Goal: Task Accomplishment & Management: Manage account settings

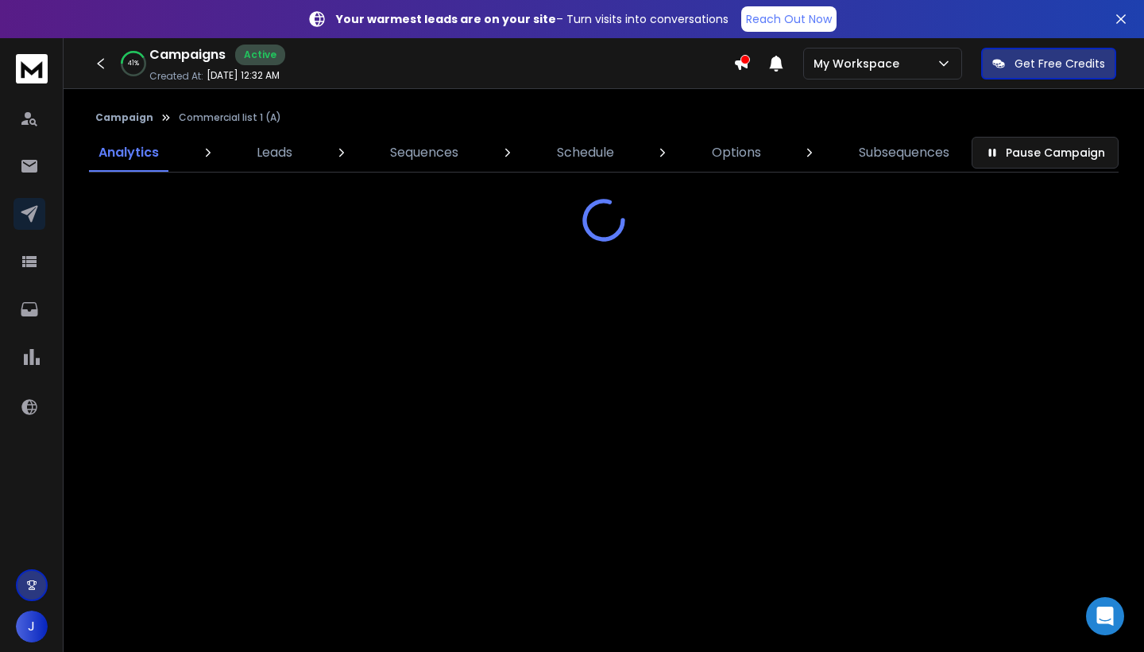
click at [316, 252] on div "Campaign Commercial list 1 (A) Analytics Leads Sequences Schedule Options Subse…" at bounding box center [604, 178] width 1030 height 147
click at [718, 142] on link "Options" at bounding box center [736, 152] width 68 height 38
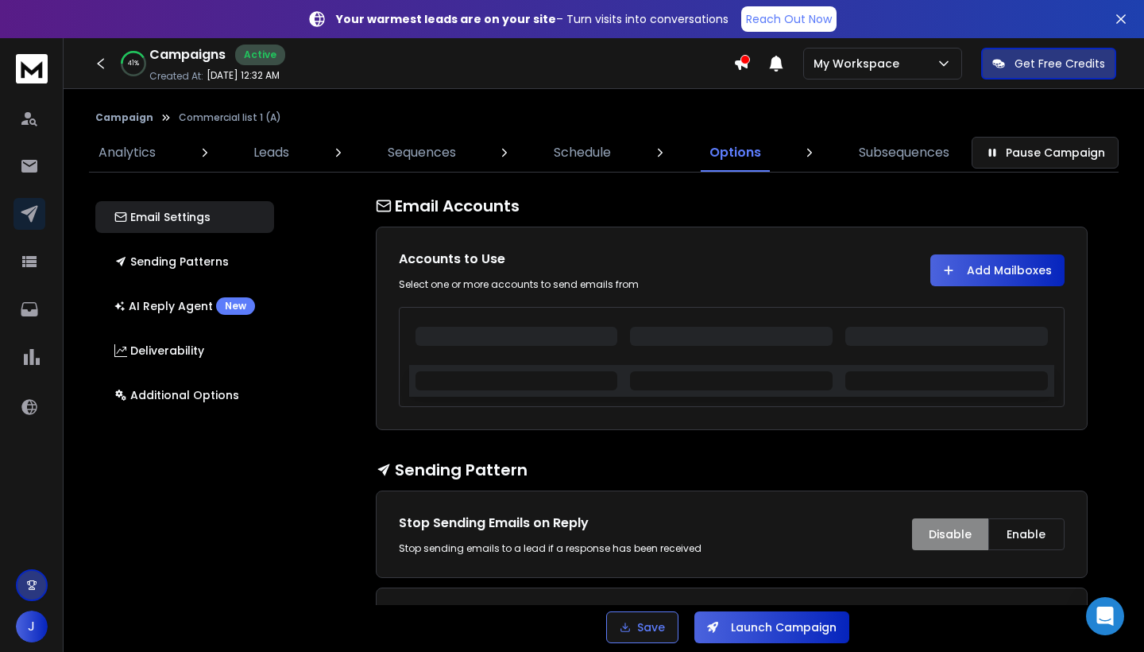
type input "**"
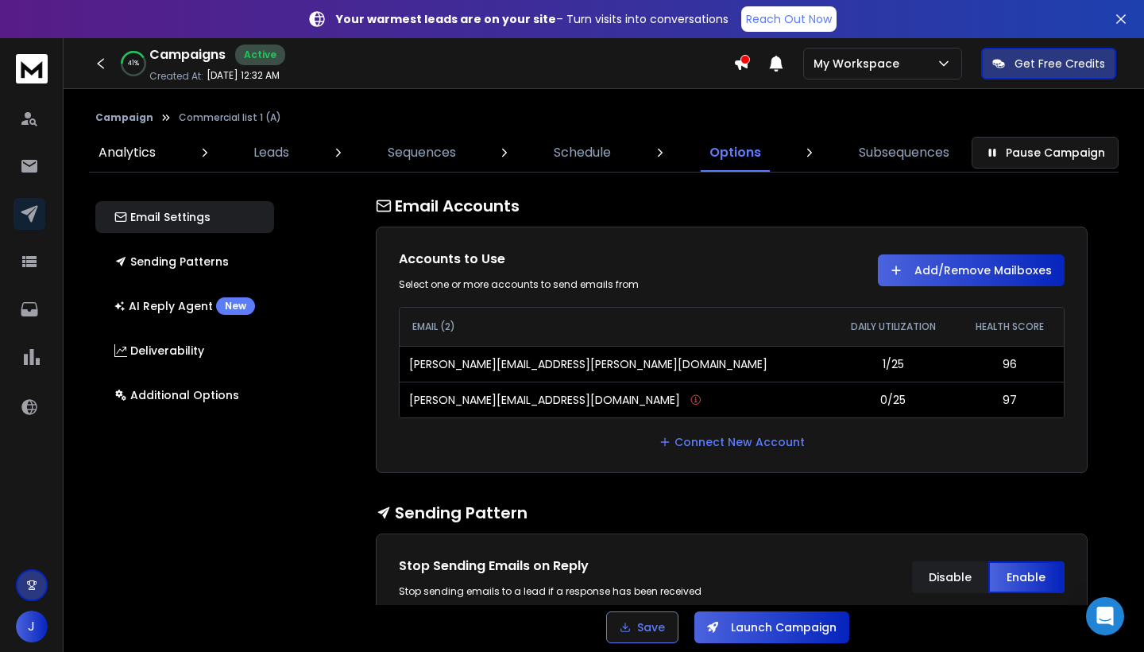
click at [125, 149] on p "Analytics" at bounding box center [127, 152] width 57 height 19
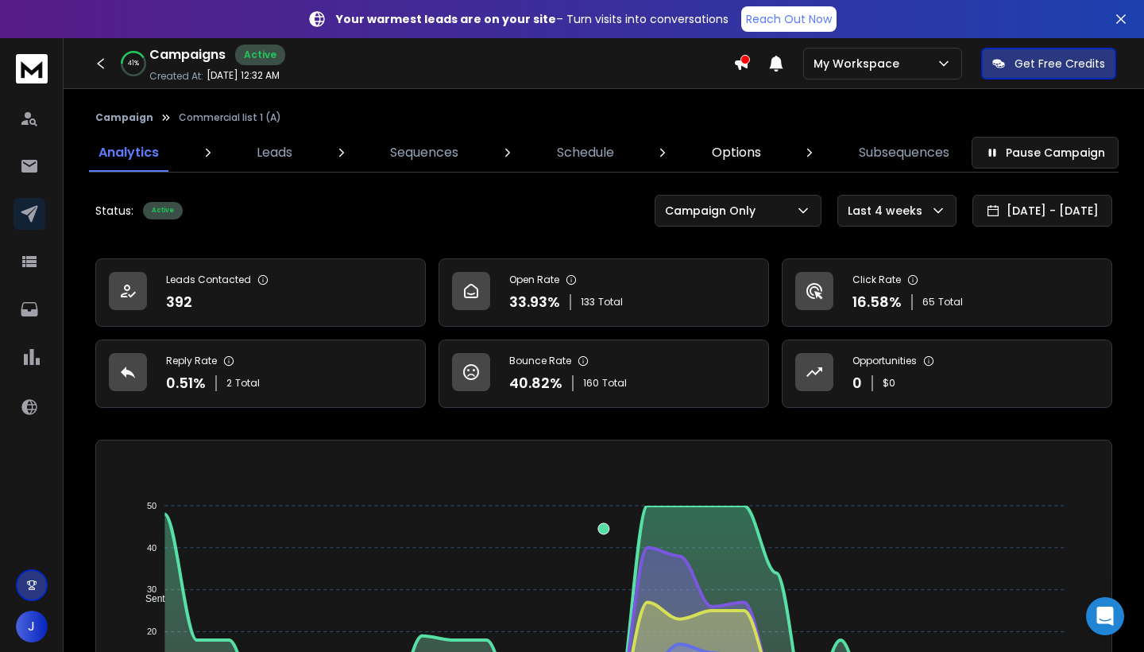
click at [741, 163] on link "Options" at bounding box center [736, 152] width 68 height 38
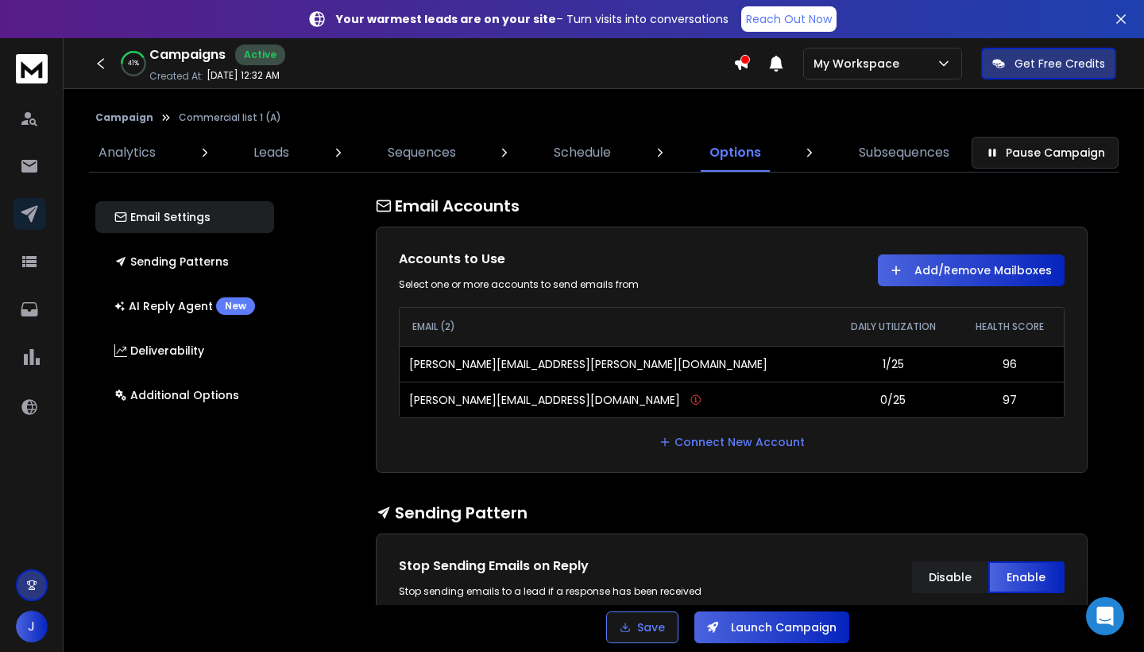
click at [83, 72] on div "41 % Campaigns Active Created At: [DATE] 12:32 AM My Workspace Get Free Credits" at bounding box center [572, 63] width 1144 height 51
click at [94, 68] on icon at bounding box center [101, 63] width 14 height 14
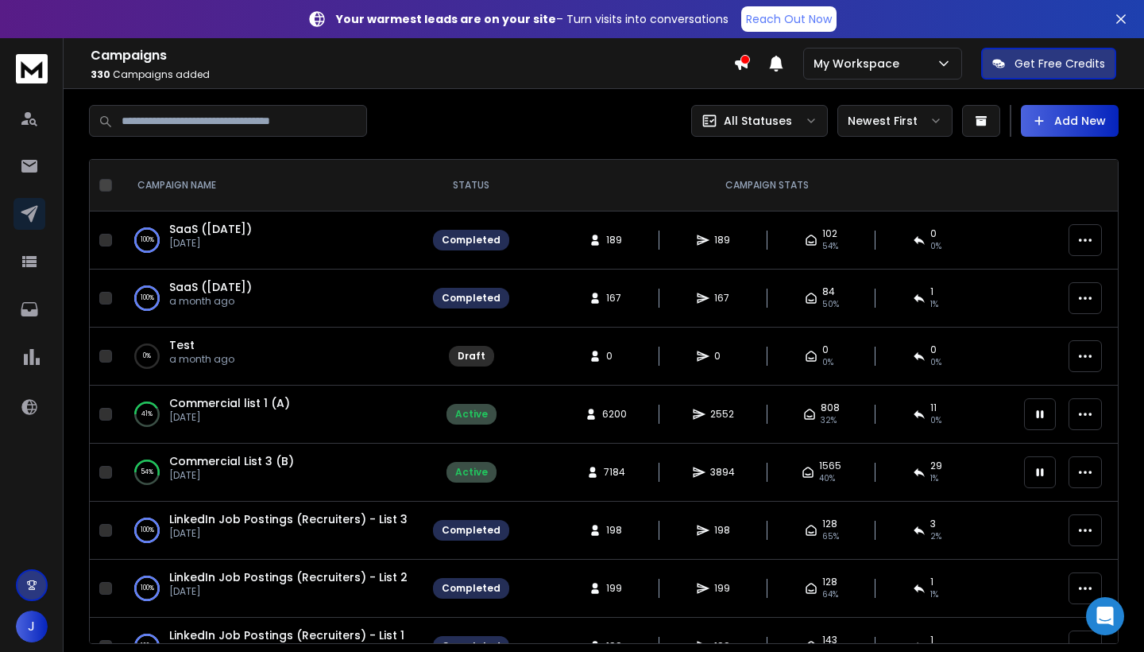
click at [253, 395] on span "Commercial list 1 (A)" at bounding box center [229, 403] width 121 height 16
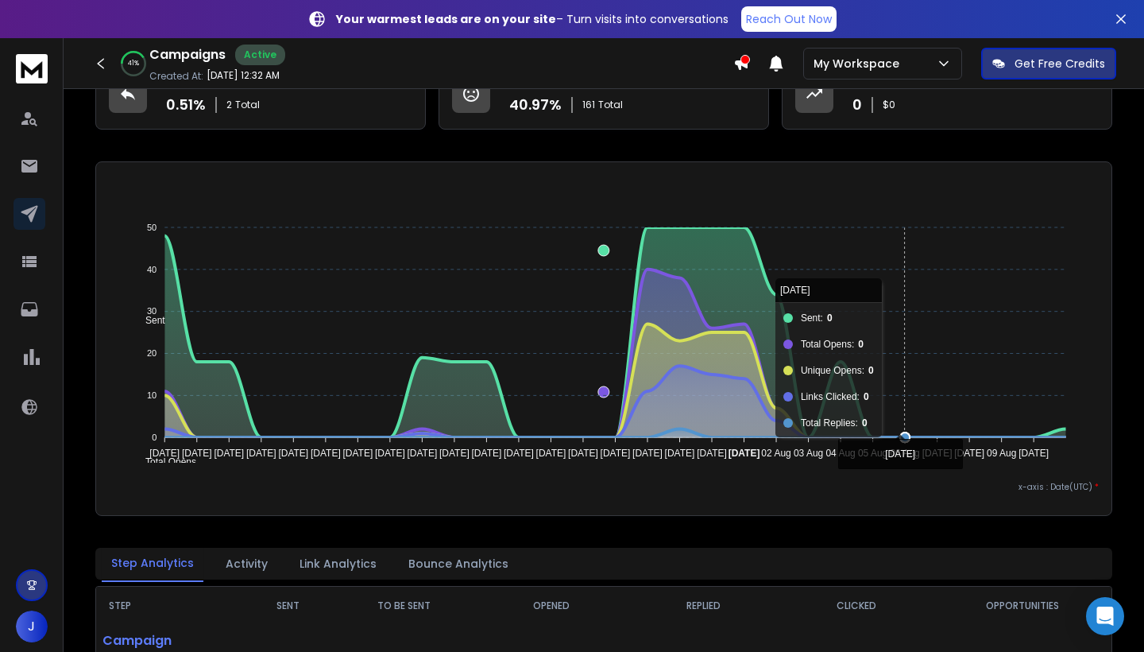
scroll to position [26, 0]
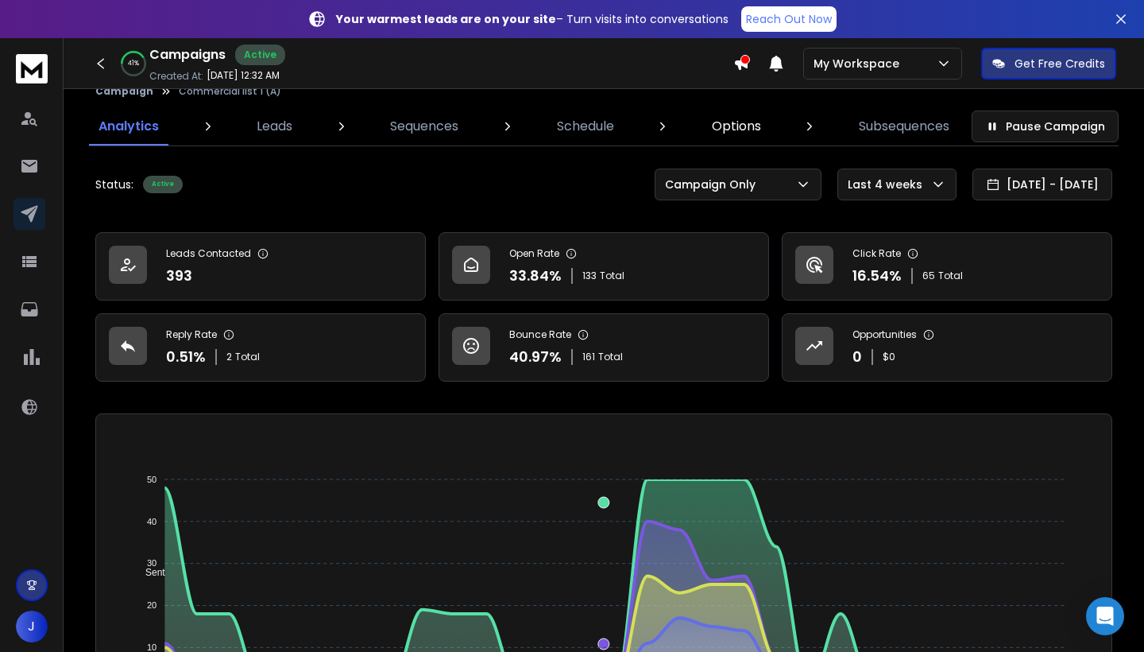
click at [737, 129] on p "Options" at bounding box center [736, 126] width 49 height 19
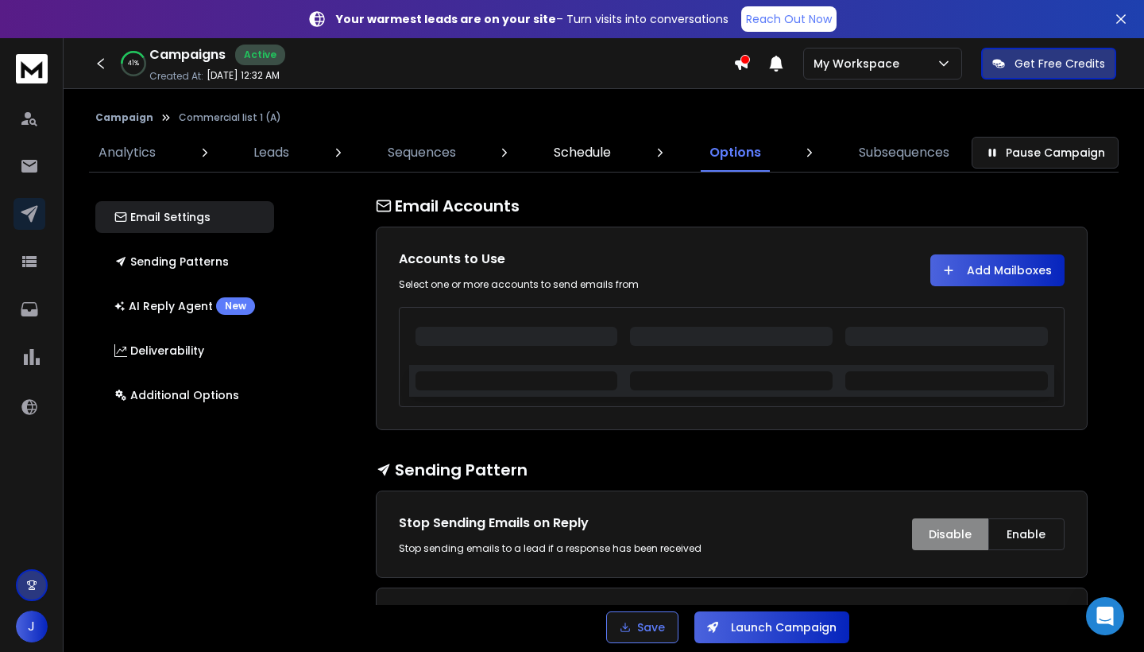
type input "**"
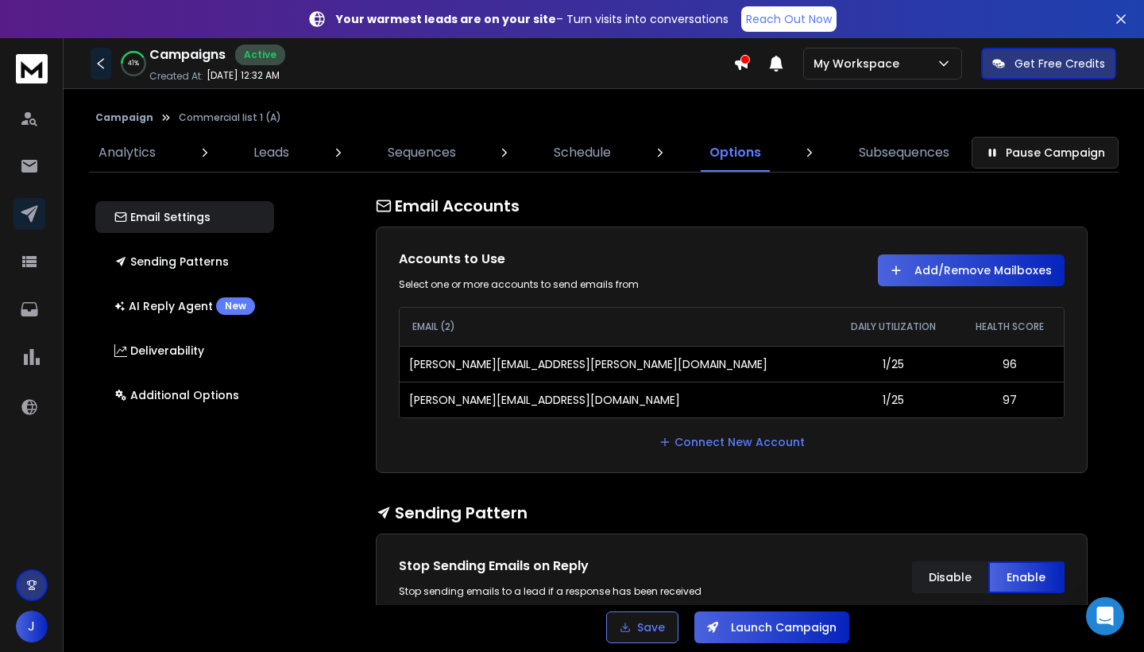
click at [106, 66] on icon at bounding box center [101, 63] width 14 height 14
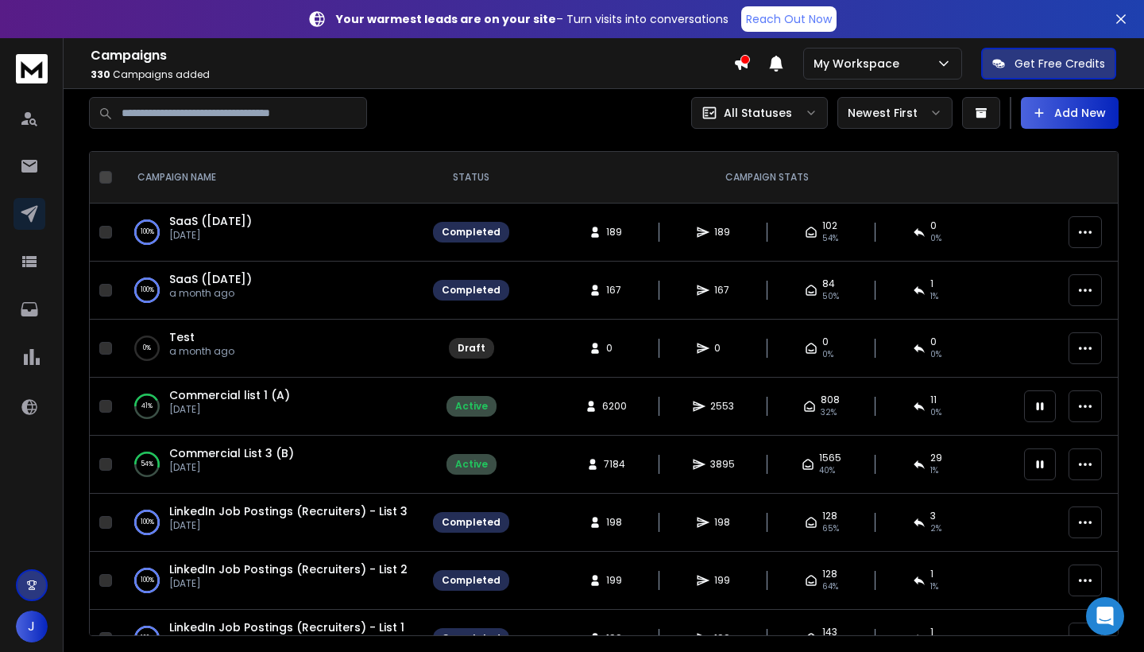
click at [551, 115] on div "Campaigns 330 Campaigns Added All Statuses Newest First Add New CAMPAIGN NAME S…" at bounding box center [604, 366] width 1030 height 539
click at [992, 3] on div "Your warmest leads are on your site – Turn visits into conversations Reach Out …" at bounding box center [572, 19] width 1144 height 38
